Goal: Find specific page/section: Find specific page/section

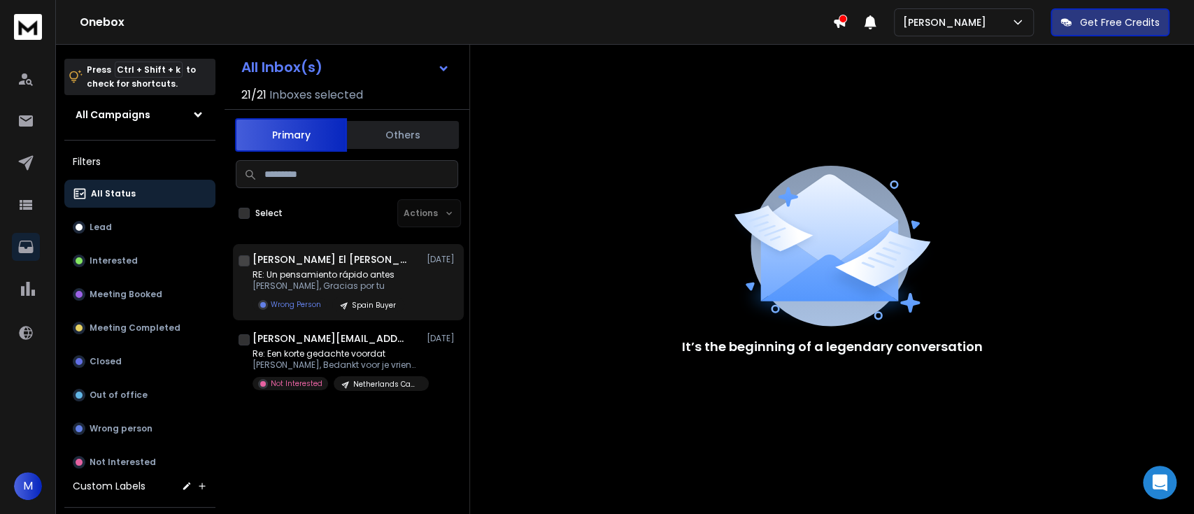
click at [280, 260] on h1 "Zakarias El Ajjane Mesbahi" at bounding box center [329, 259] width 154 height 14
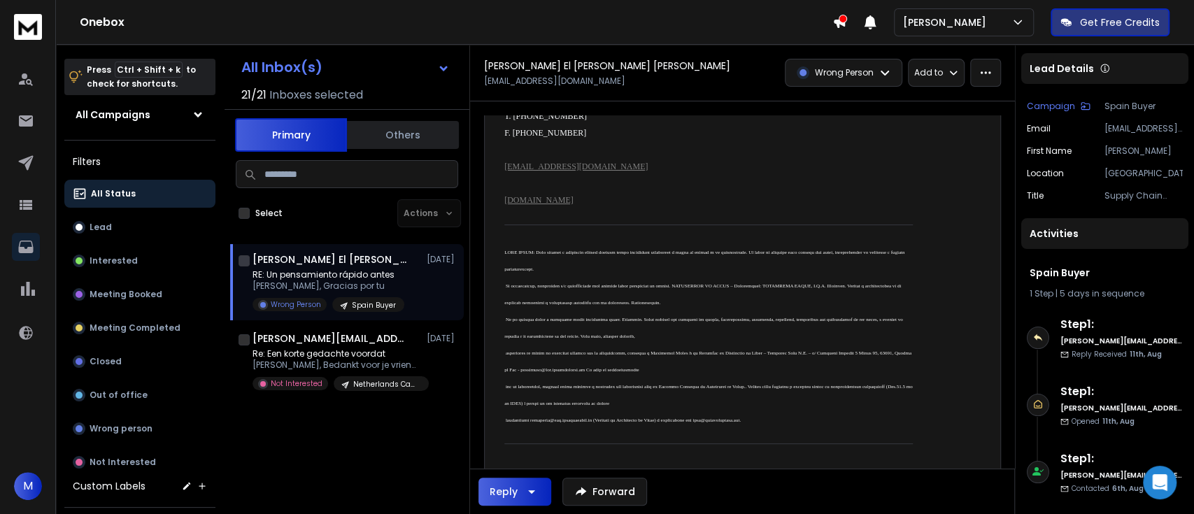
scroll to position [93, 0]
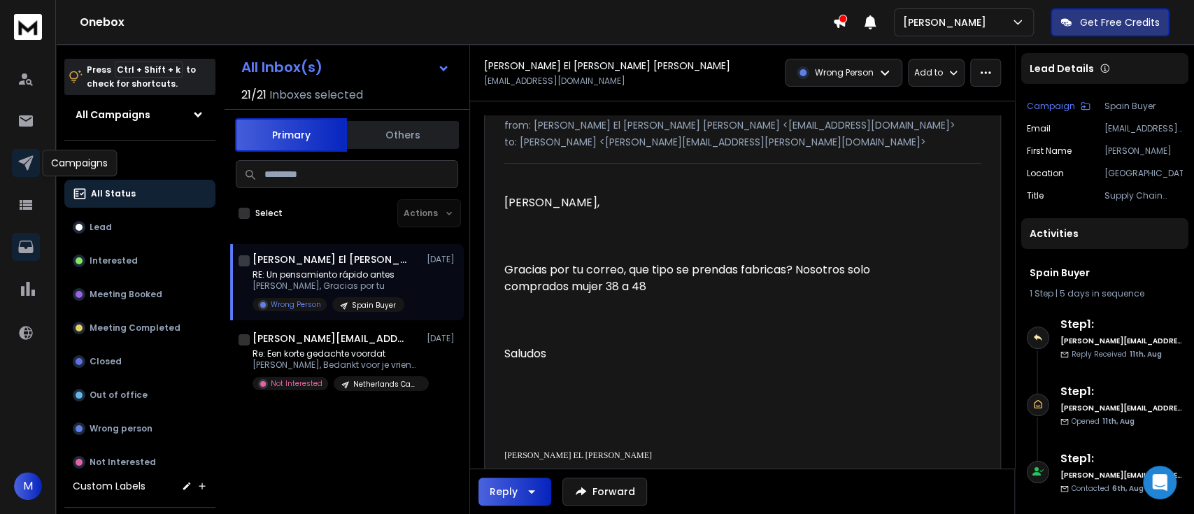
click at [24, 157] on icon at bounding box center [25, 163] width 17 height 17
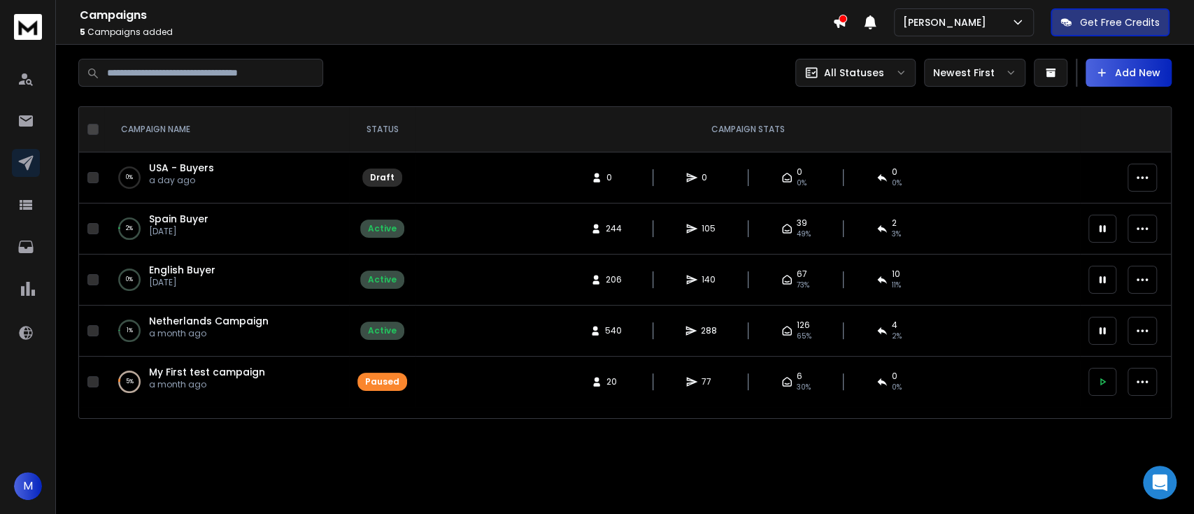
click at [494, 57] on div "Campaigns 5 Campaigns Added All Statuses Newest First Add New CAMPAIGN NAME STA…" at bounding box center [625, 239] width 1138 height 388
